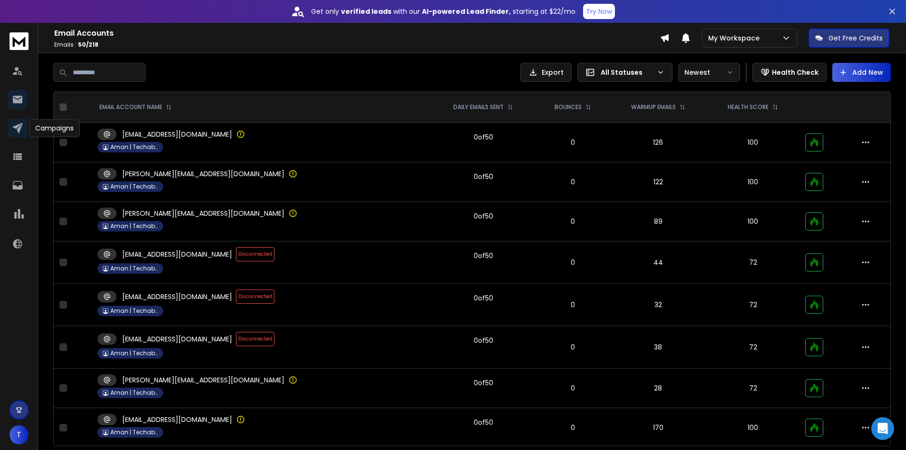
click at [20, 128] on icon at bounding box center [17, 128] width 10 height 10
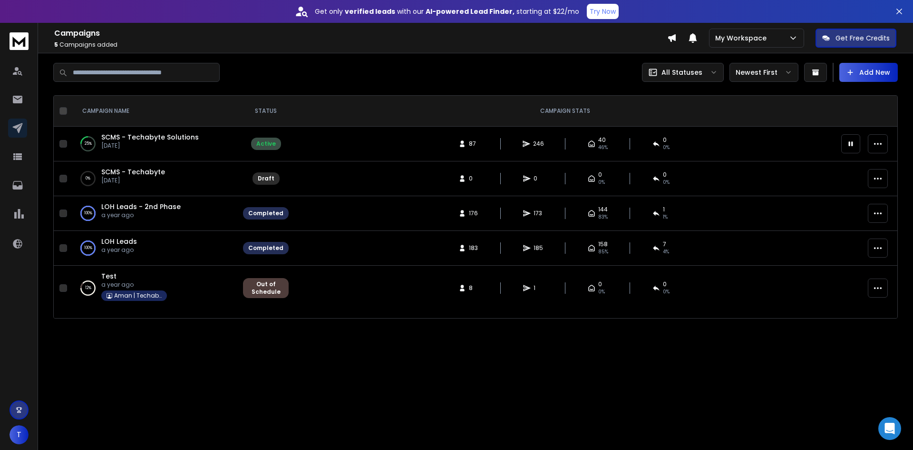
click at [166, 141] on span "SCMS - Techabyte Solutions" at bounding box center [150, 137] width 98 height 10
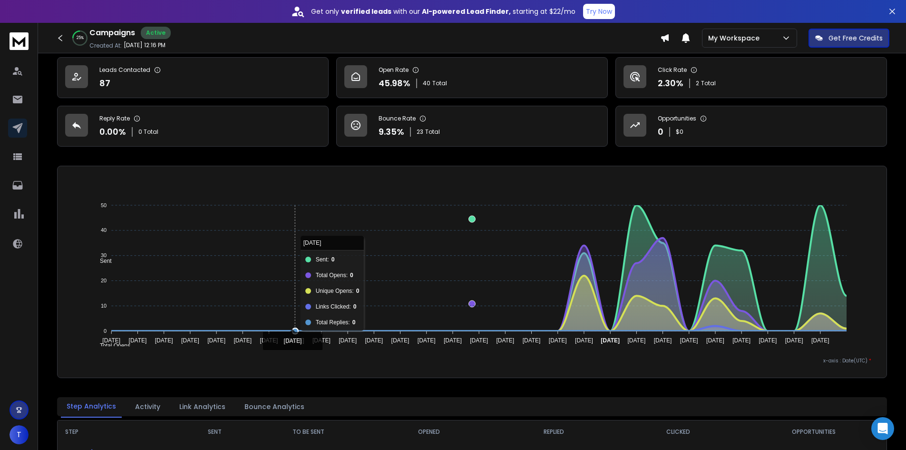
scroll to position [51, 0]
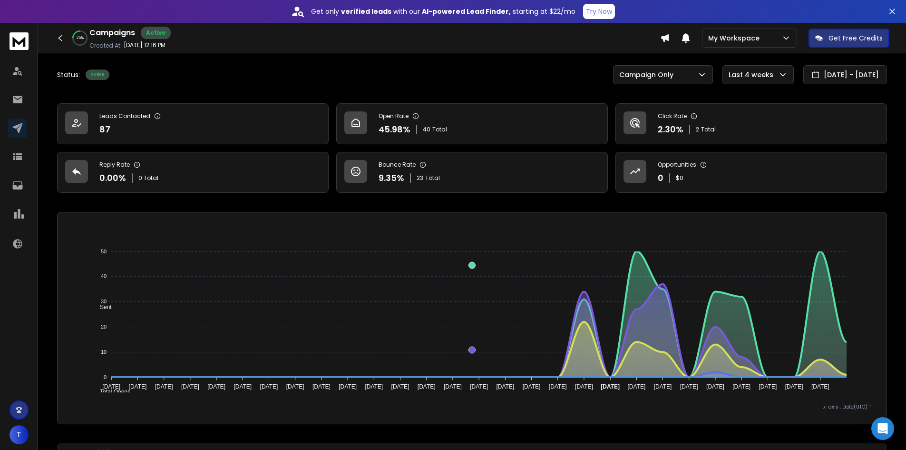
click at [710, 130] on span "Total" at bounding box center [708, 130] width 15 height 8
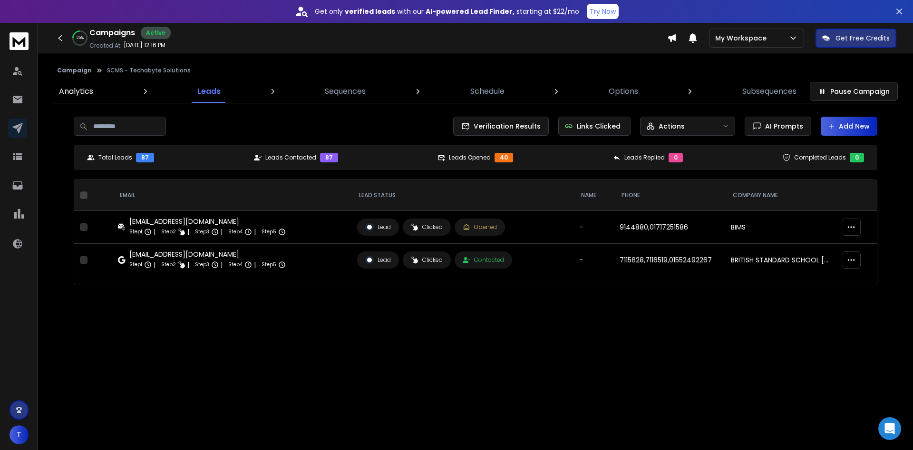
click at [84, 95] on p "Analytics" at bounding box center [76, 91] width 34 height 11
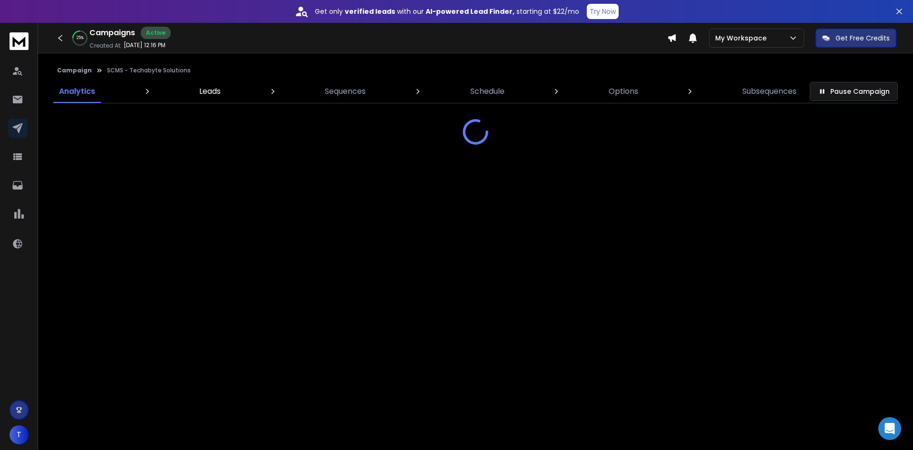
click at [216, 97] on p "Leads" at bounding box center [209, 91] width 21 height 11
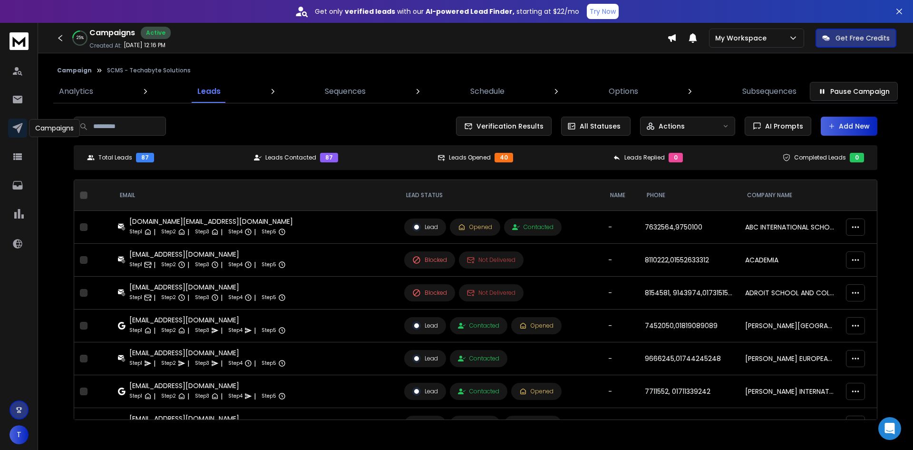
click at [16, 131] on icon at bounding box center [17, 127] width 11 height 11
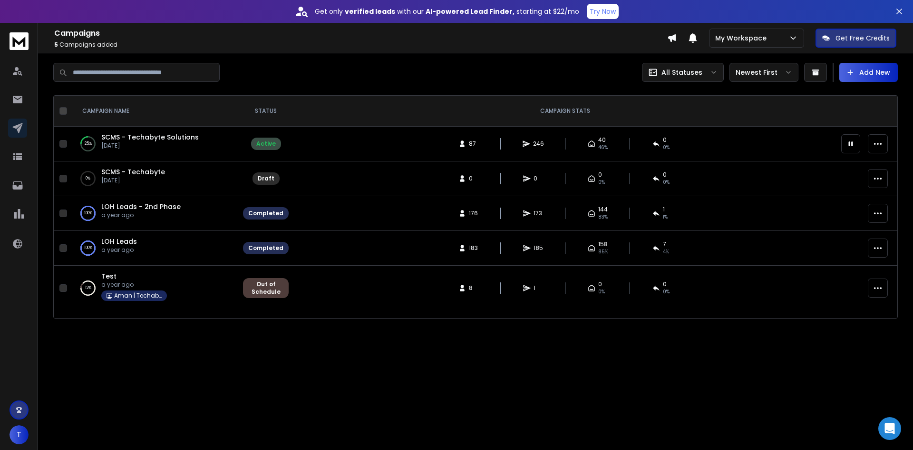
click at [147, 133] on span "SCMS - Techabyte Solutions" at bounding box center [150, 137] width 98 height 10
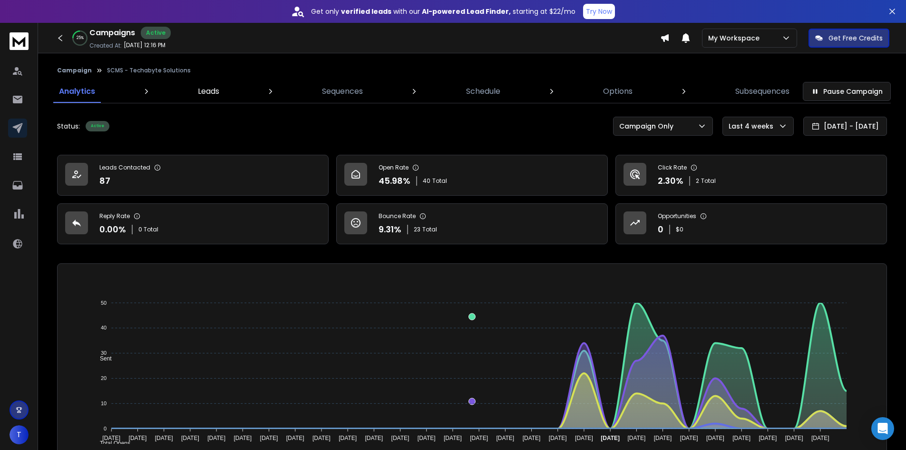
click at [214, 97] on p "Leads" at bounding box center [208, 91] width 21 height 11
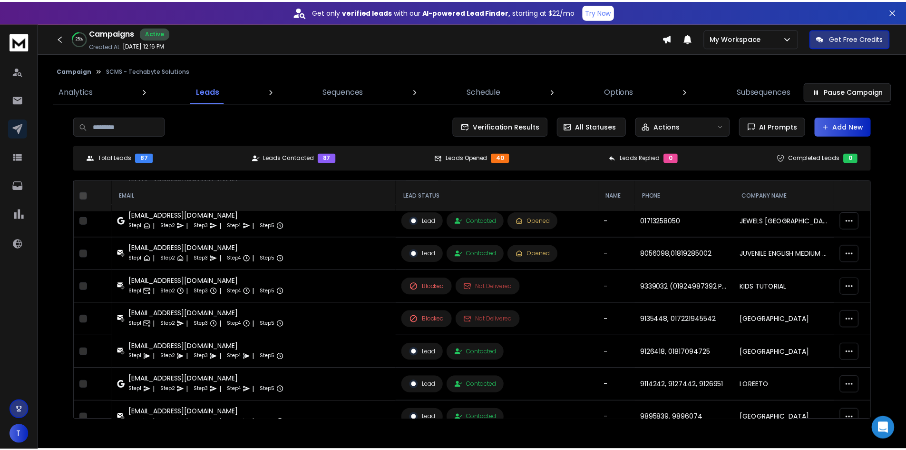
scroll to position [1656, 0]
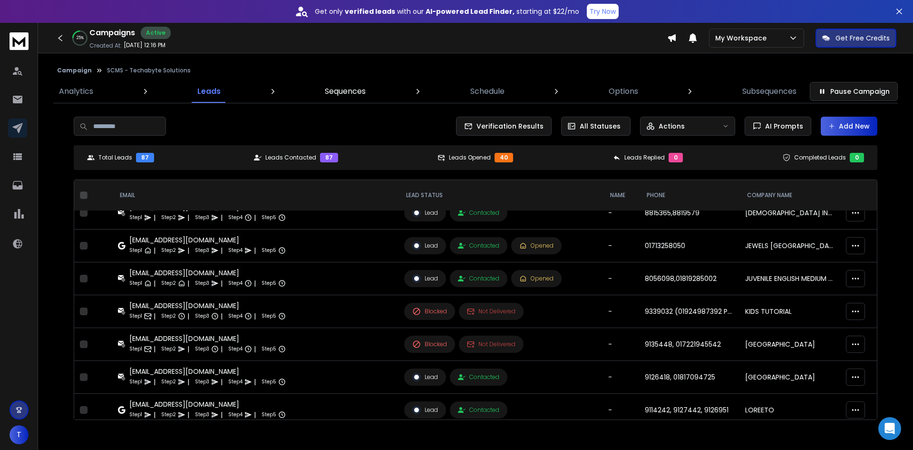
click at [346, 89] on p "Sequences" at bounding box center [345, 91] width 41 height 11
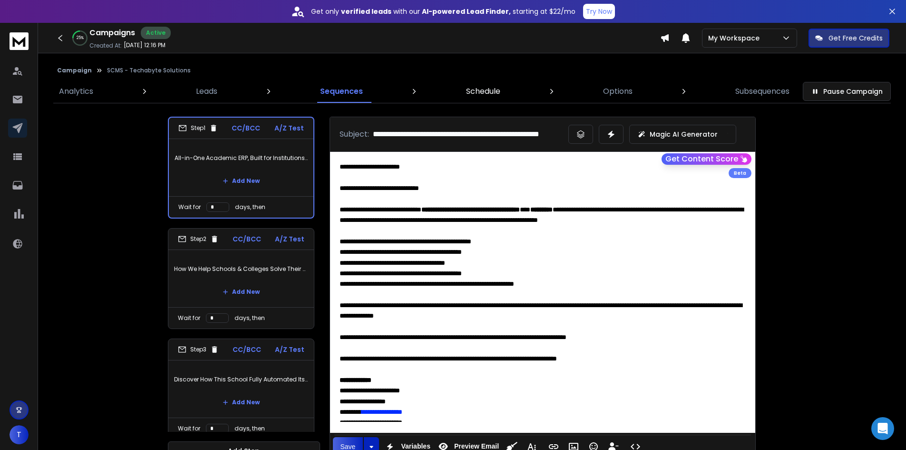
click at [498, 96] on p "Schedule" at bounding box center [483, 91] width 34 height 11
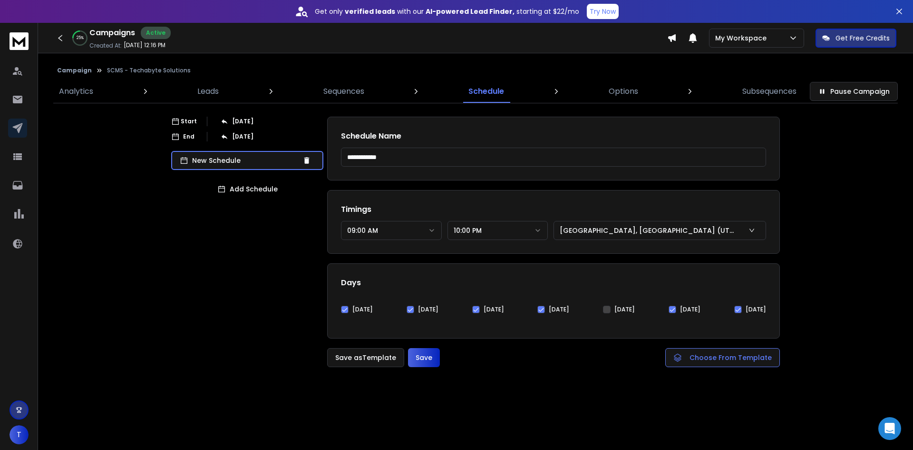
click at [645, 90] on div "Analytics Leads Sequences Schedule Options Subsequences" at bounding box center [427, 91] width 749 height 23
click at [619, 90] on p "Options" at bounding box center [623, 91] width 29 height 11
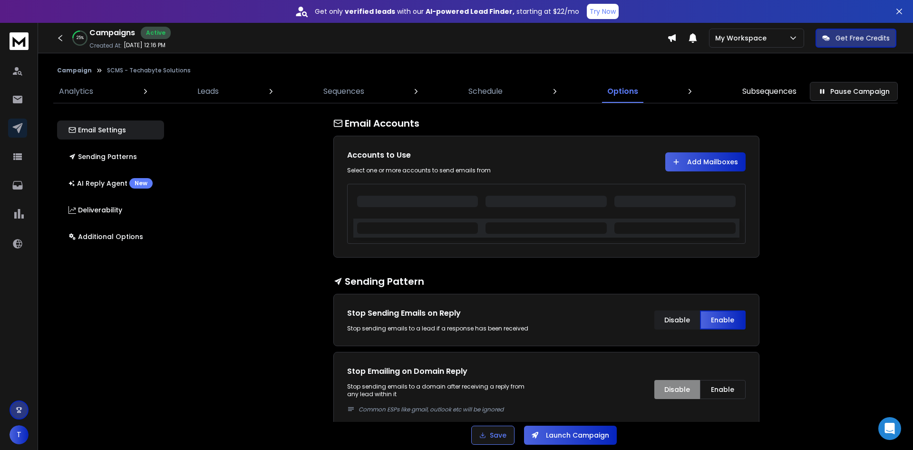
click at [778, 87] on p "Subsequences" at bounding box center [770, 91] width 54 height 11
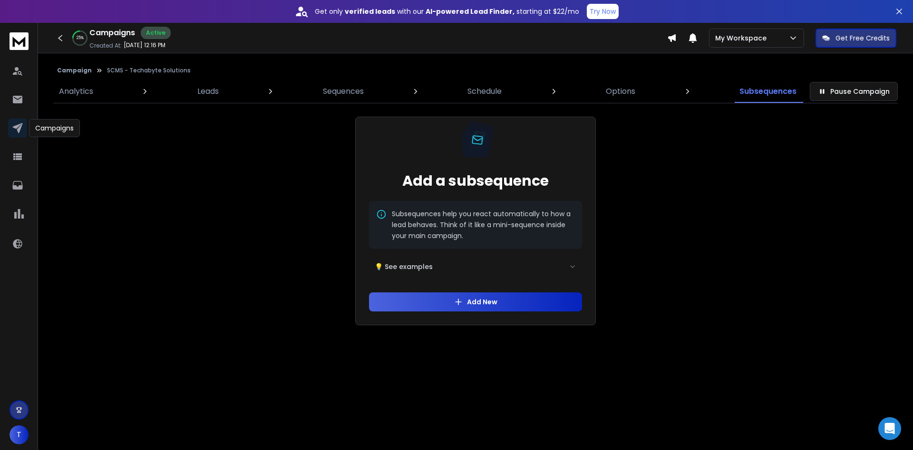
click at [31, 133] on div "Campaigns" at bounding box center [54, 128] width 51 height 18
click at [14, 133] on icon at bounding box center [17, 127] width 11 height 11
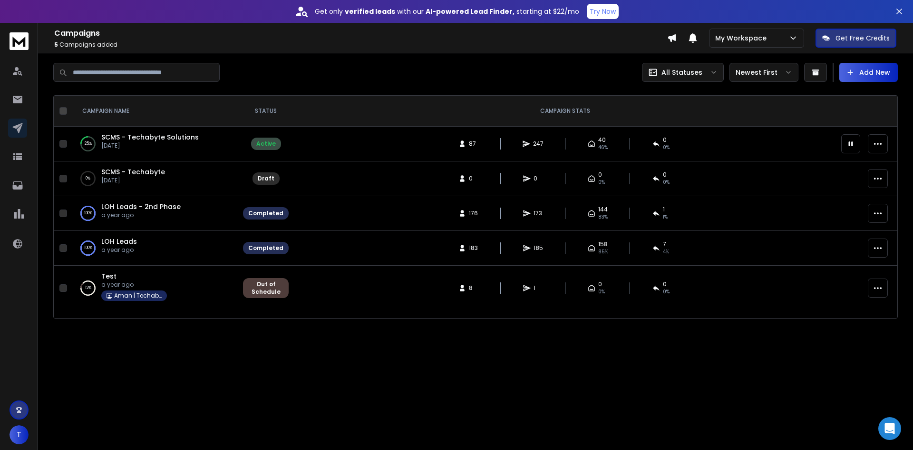
click at [160, 147] on p "[DATE]" at bounding box center [150, 146] width 98 height 8
